Goal: Task Accomplishment & Management: Use online tool/utility

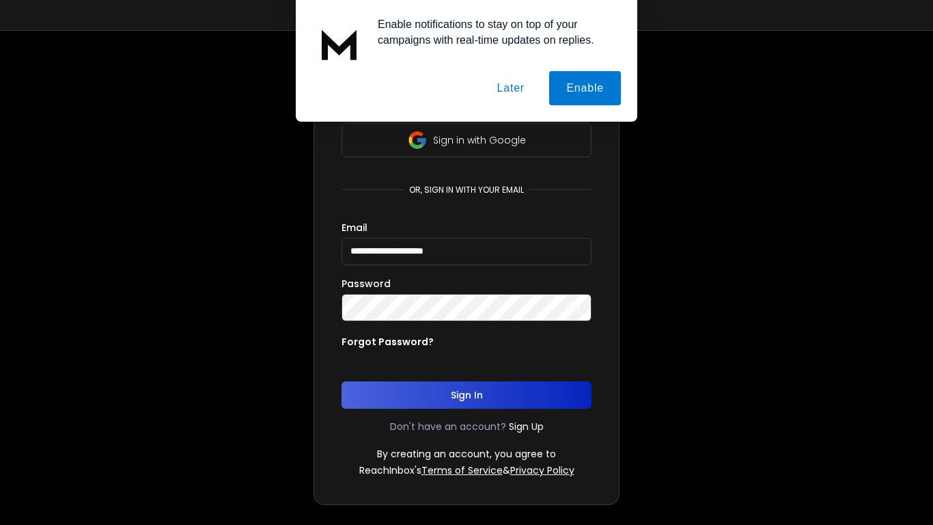
type input "**********"
click at [467, 394] on button "Sign In" at bounding box center [467, 394] width 250 height 27
